Goal: Communication & Community: Answer question/provide support

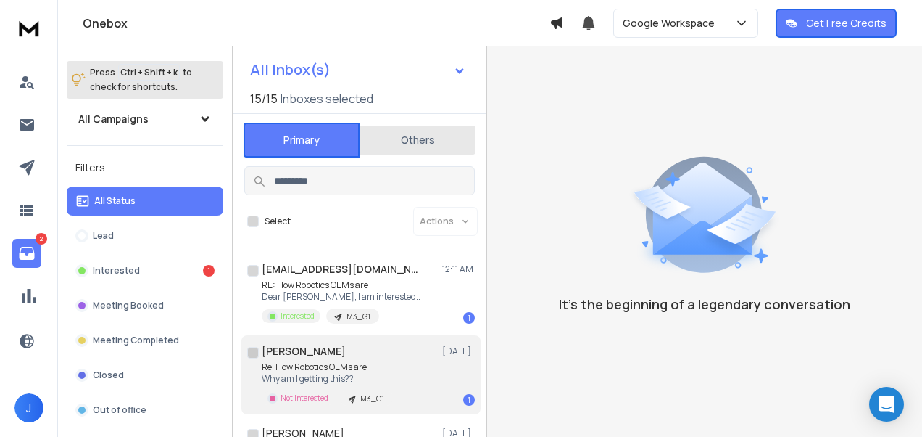
click at [389, 358] on div "Alek Mirkovich 10 Sep Re: How Robotics OEMs are Why am I getting this?? Not Int…" at bounding box center [368, 375] width 213 height 62
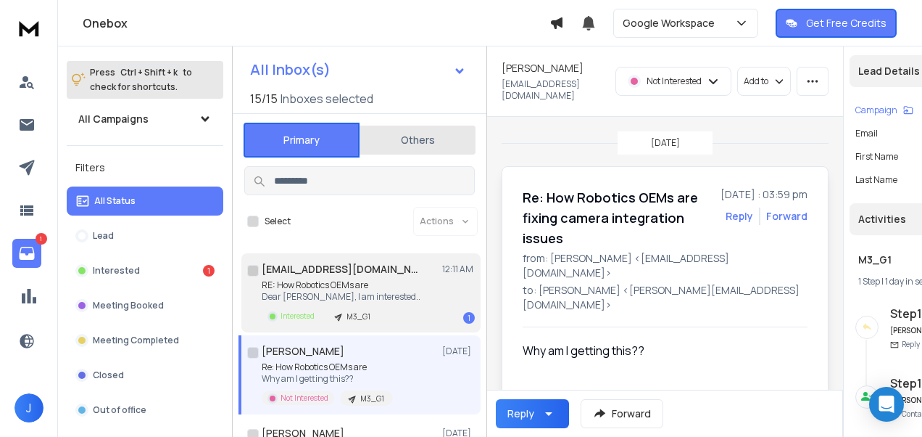
click at [387, 303] on div "RE: How Robotics OEMs are Dear Ram, I am interested.. Interested M3_G1 1" at bounding box center [368, 301] width 213 height 44
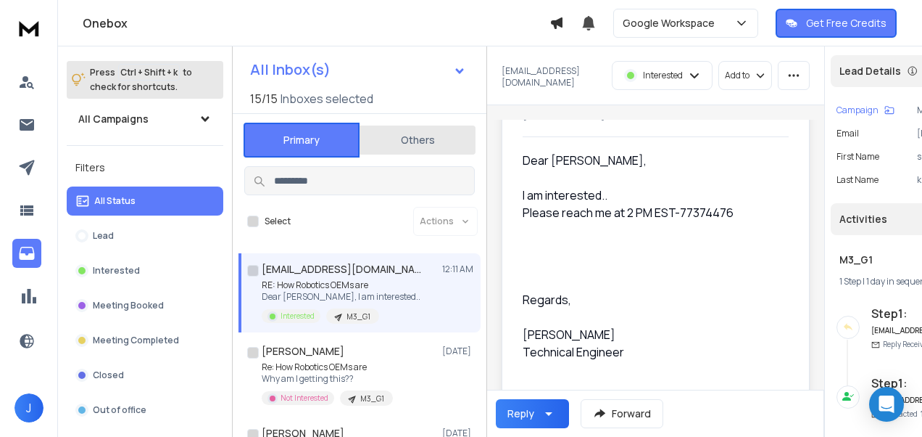
scroll to position [163, 0]
click at [631, 99] on div "sibin@mdc-qa.com Interested Add to Interested Add to" at bounding box center [655, 75] width 337 height 59
drag, startPoint x: 631, startPoint y: 99, endPoint x: 542, endPoint y: 96, distance: 88.5
click at [542, 96] on div "sibin@mdc-qa.com Interested Add to Interested Add to" at bounding box center [655, 75] width 337 height 59
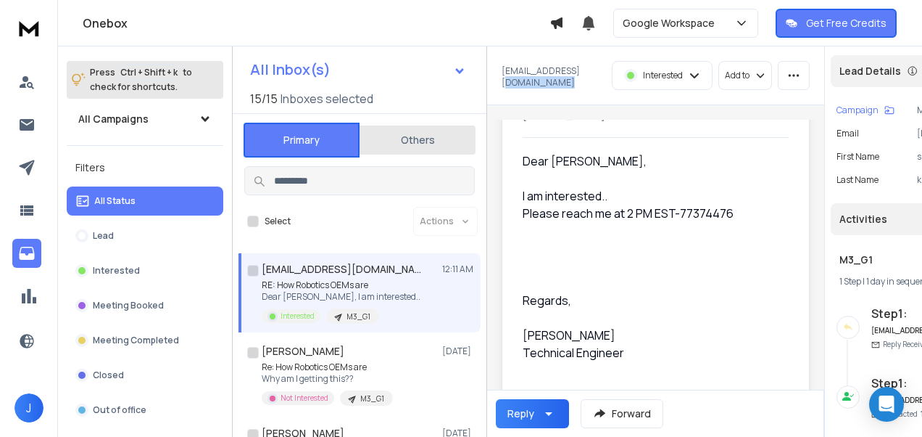
click at [542, 96] on div "sibin@mdc-qa.com Interested Add to Interested Add to" at bounding box center [655, 75] width 337 height 59
click at [354, 278] on div "sibin@mdc-qa.com 12:11 AM RE: How Robotics OEMs are Dear Ram, I am interested..…" at bounding box center [368, 293] width 213 height 62
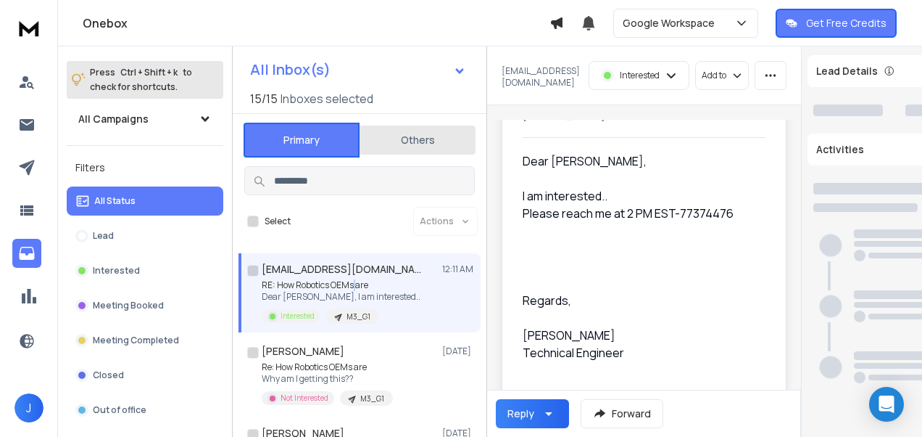
click at [354, 278] on div "sibin@mdc-qa.com 12:11 AM RE: How Robotics OEMs are Dear Ram, I am interested..…" at bounding box center [368, 293] width 213 height 62
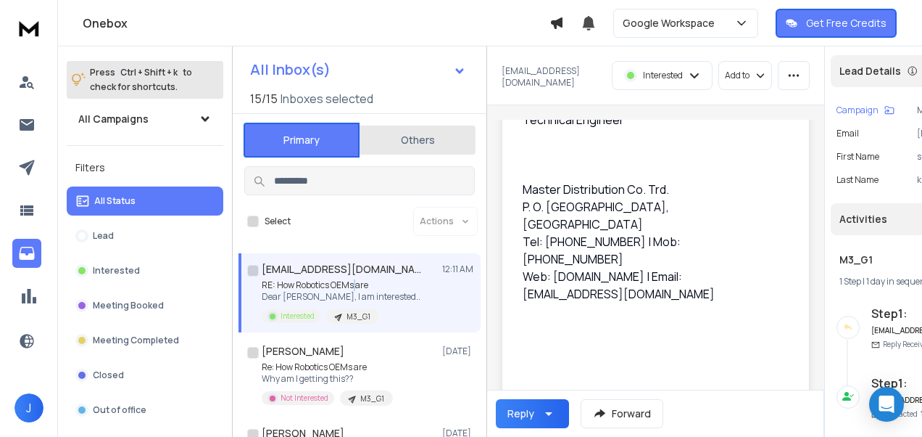
scroll to position [397, 0]
drag, startPoint x: 673, startPoint y: 269, endPoint x: 606, endPoint y: 270, distance: 66.7
copy div "Doha, Qatar"
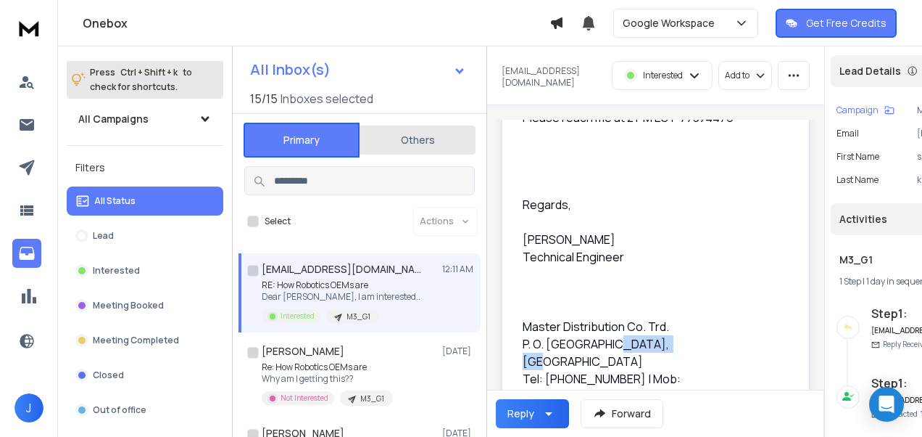
scroll to position [260, 0]
click at [622, 421] on button "Forward" at bounding box center [622, 413] width 83 height 29
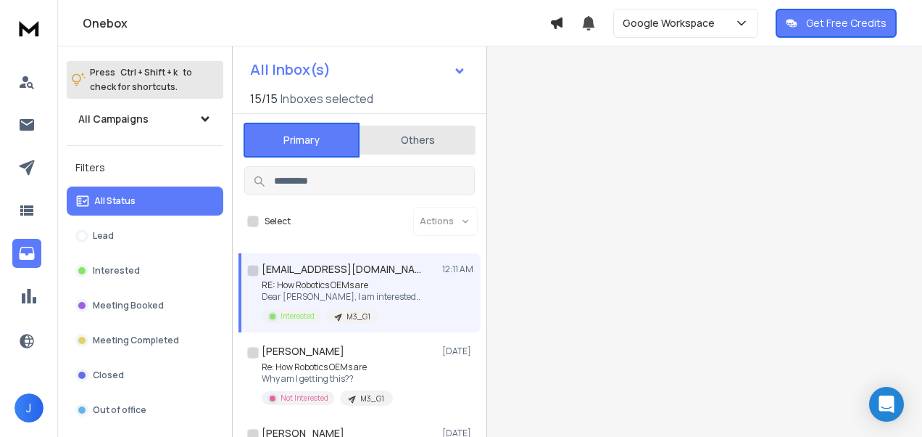
scroll to position [0, 0]
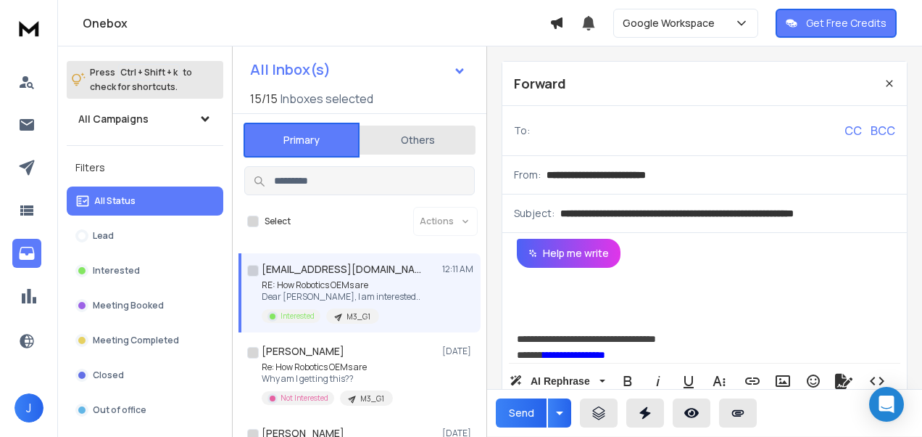
click at [664, 142] on div at bounding box center [687, 130] width 303 height 26
click at [617, 139] on input at bounding box center [587, 130] width 102 height 26
type input "**********"
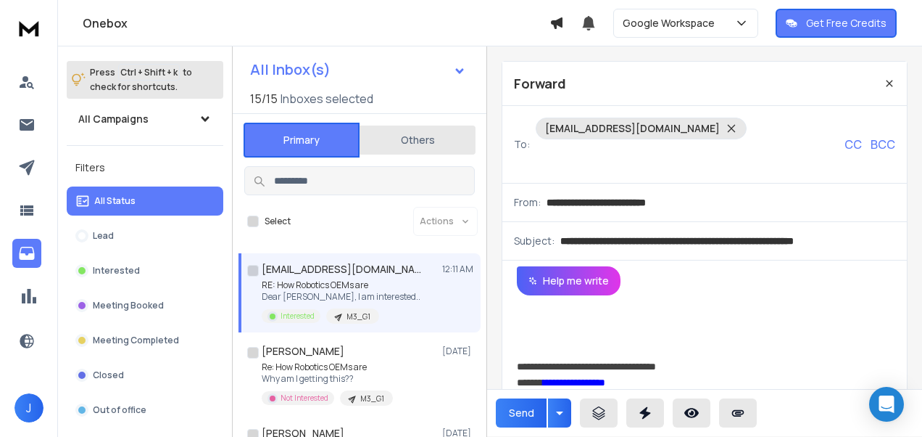
click at [719, 129] on div "malairaj@regamisolutions.com" at bounding box center [687, 144] width 303 height 54
click at [550, 146] on input at bounding box center [587, 158] width 102 height 26
type input "**********"
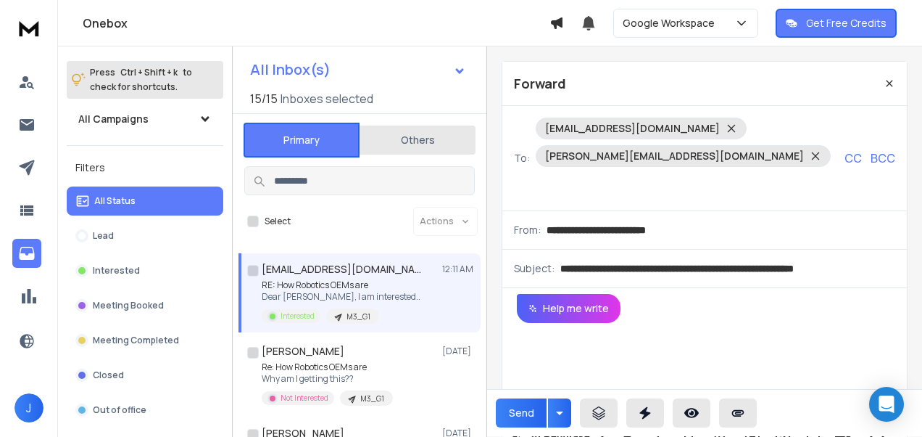
click at [726, 128] on icon at bounding box center [732, 129] width 12 height 12
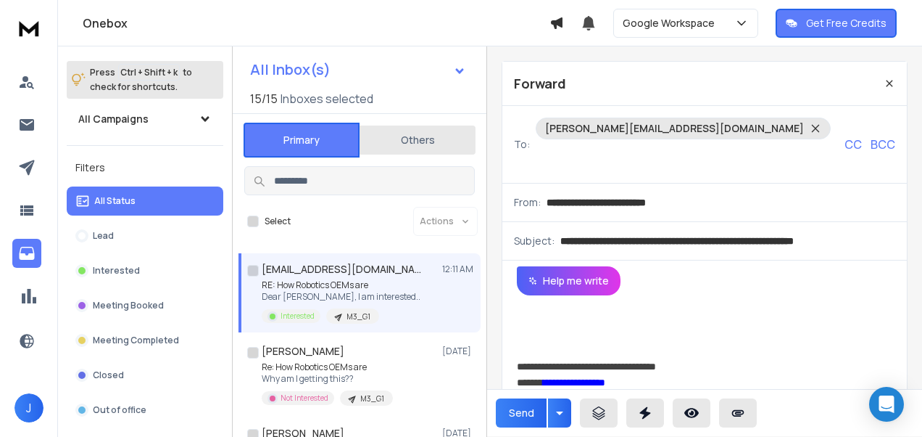
click at [703, 149] on div "sankar@regamisolutions.com" at bounding box center [687, 144] width 303 height 54
click at [624, 154] on input at bounding box center [587, 158] width 102 height 26
type input "**********"
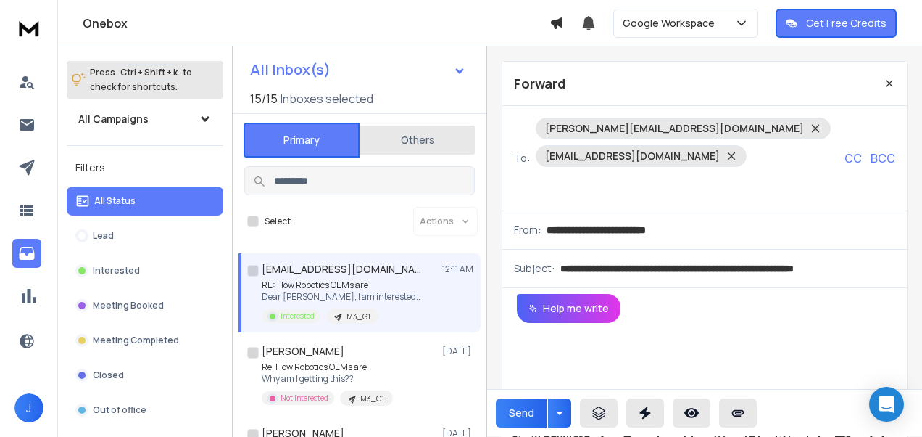
click at [719, 154] on div "sankar@regamisolutions.com malairaj@regamisolutions.com" at bounding box center [687, 157] width 303 height 81
click at [627, 195] on input at bounding box center [587, 186] width 102 height 26
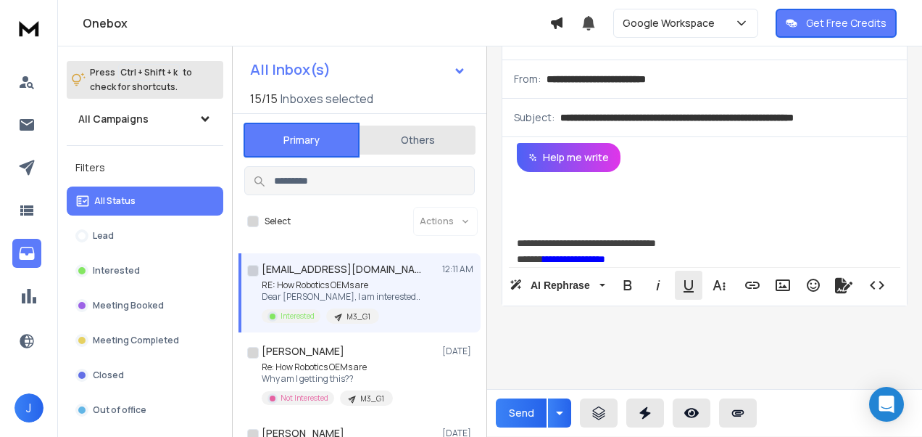
scroll to position [154, 0]
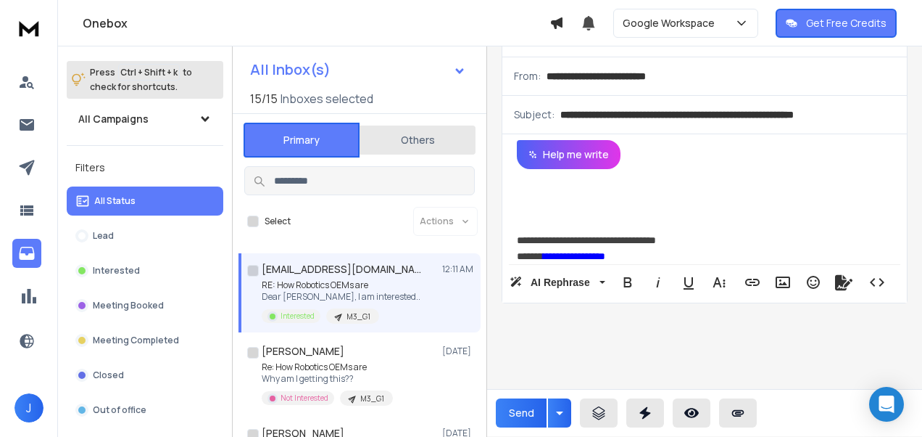
click at [734, 154] on div "Help me write" at bounding box center [705, 153] width 405 height 38
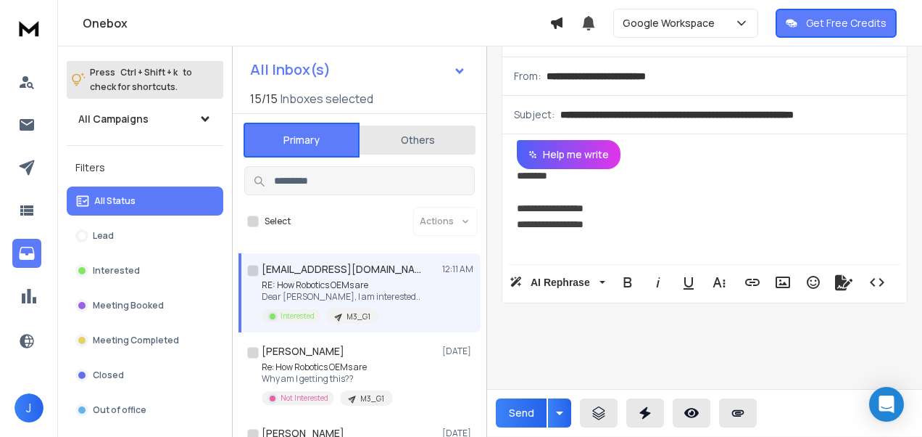
scroll to position [293, 0]
click at [534, 410] on button "Send" at bounding box center [521, 412] width 51 height 29
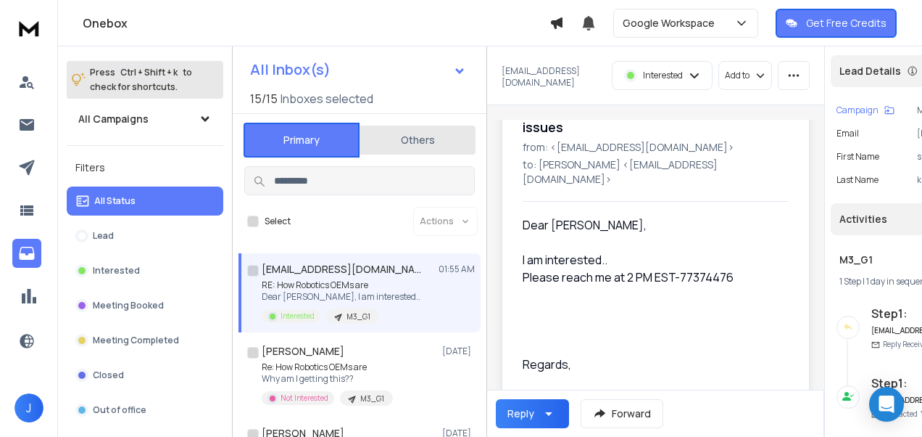
scroll to position [0, 0]
